Goal: Find specific page/section: Find specific page/section

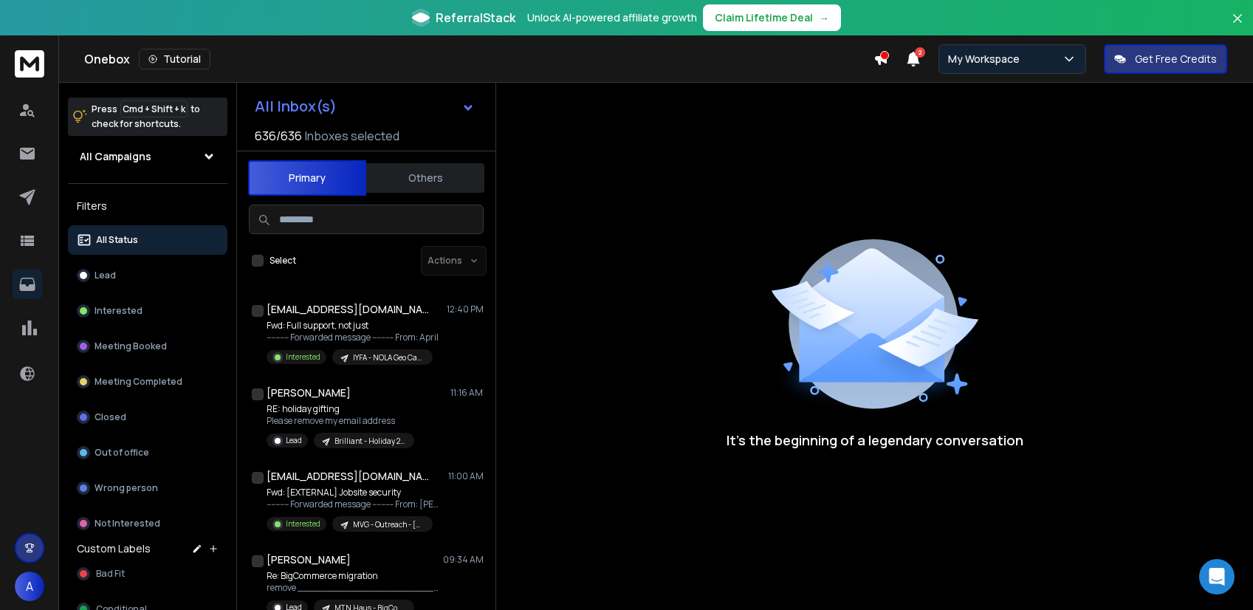
click at [1017, 64] on p "My Workspace" at bounding box center [987, 59] width 78 height 15
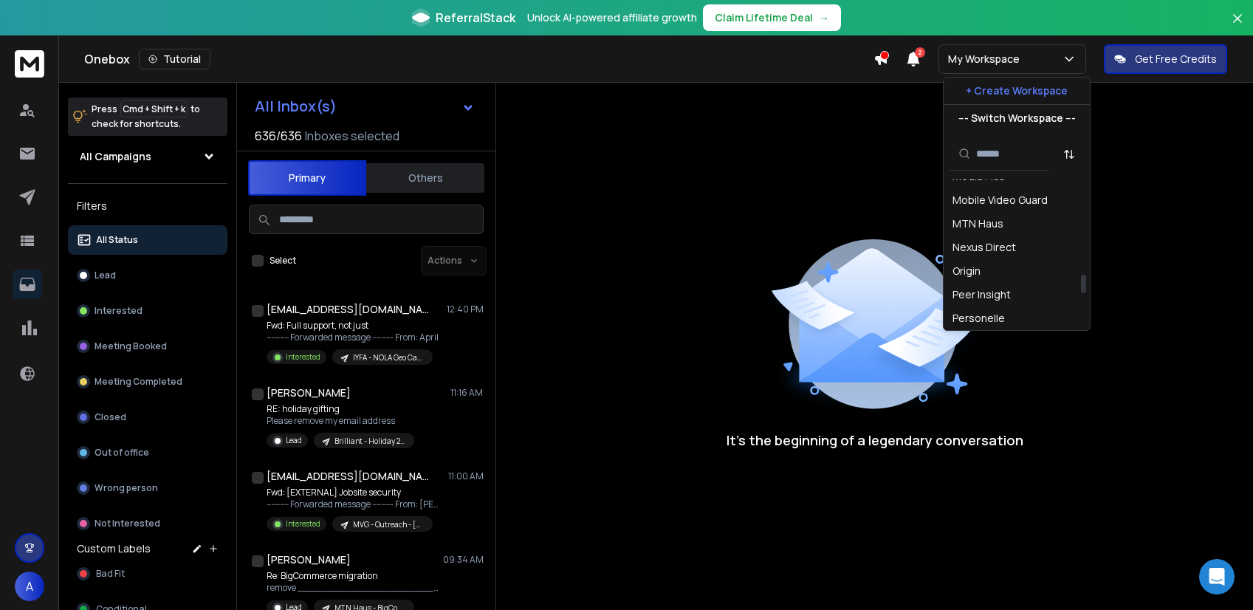
drag, startPoint x: 1085, startPoint y: 193, endPoint x: 1100, endPoint y: 287, distance: 95.7
click at [1086, 290] on div at bounding box center [1083, 284] width 5 height 18
click at [1018, 236] on div "Nexus Direct" at bounding box center [1017, 248] width 140 height 24
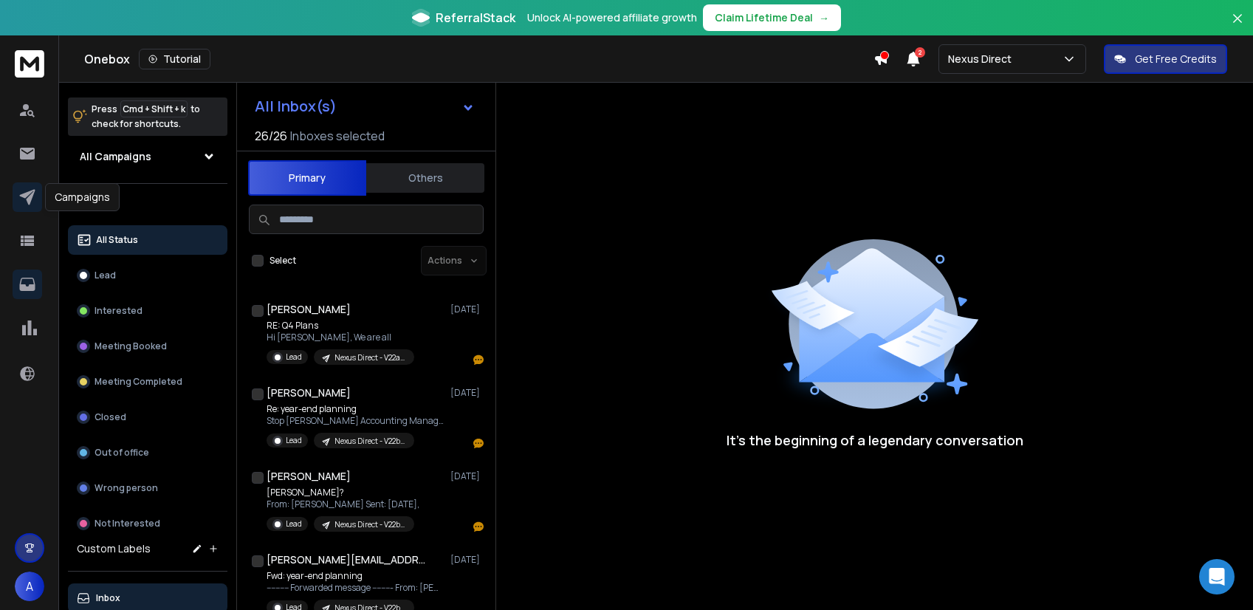
click at [30, 196] on icon at bounding box center [27, 198] width 16 height 16
